Goal: Find specific page/section: Find specific page/section

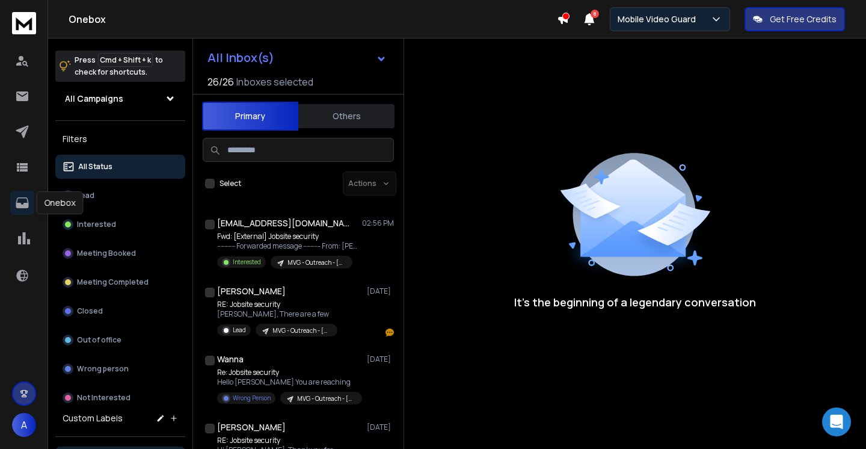
click at [639, 23] on p "Mobile Video Guard" at bounding box center [659, 19] width 83 height 12
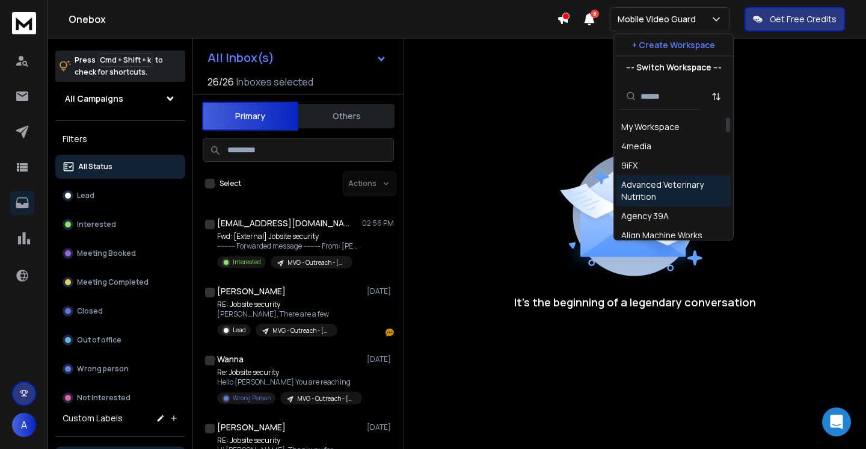
click at [651, 198] on div "Advanced Veterinary Nutrition" at bounding box center [673, 191] width 105 height 24
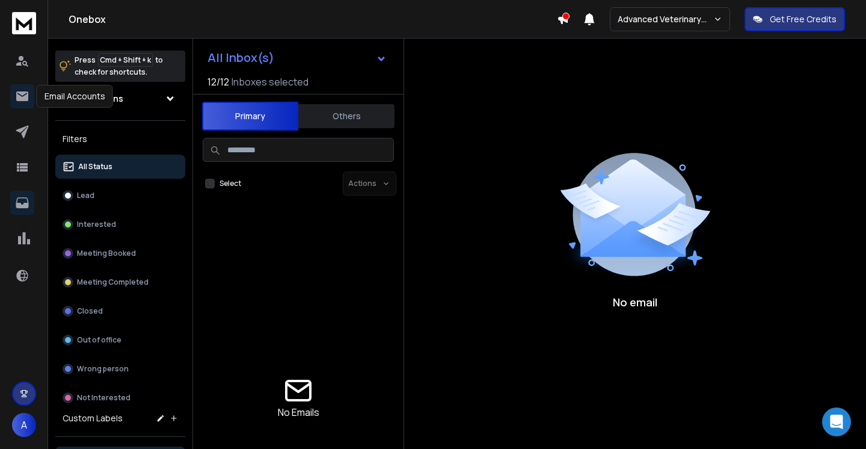
click at [17, 92] on icon at bounding box center [22, 96] width 12 height 10
